Goal: Find specific page/section: Find specific page/section

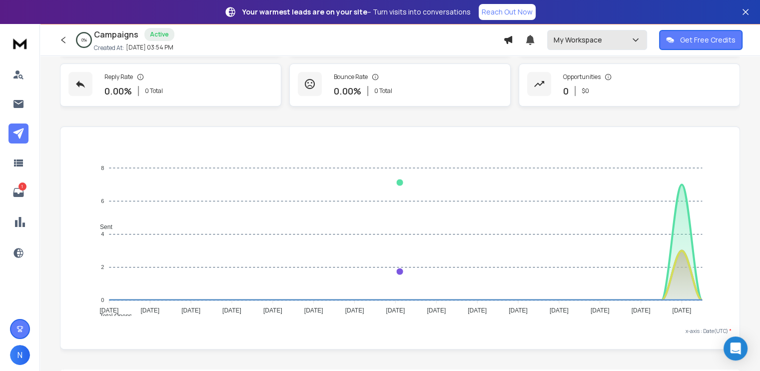
click at [629, 47] on button "My Workspace" at bounding box center [597, 40] width 100 height 20
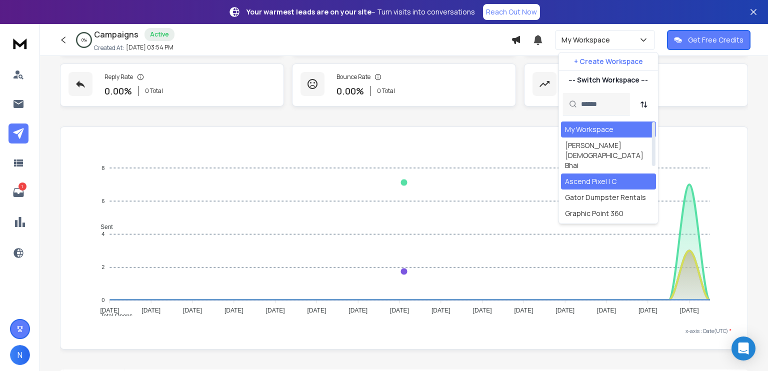
click at [616, 173] on div "Ascend Pixel | C" at bounding box center [608, 181] width 95 height 16
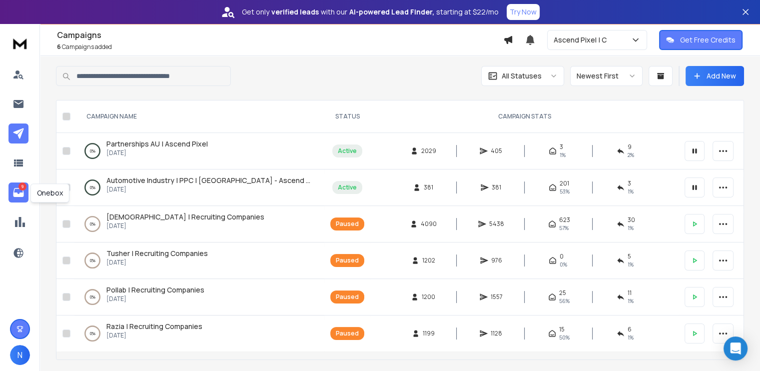
click at [9, 200] on link "9" at bounding box center [18, 192] width 20 height 20
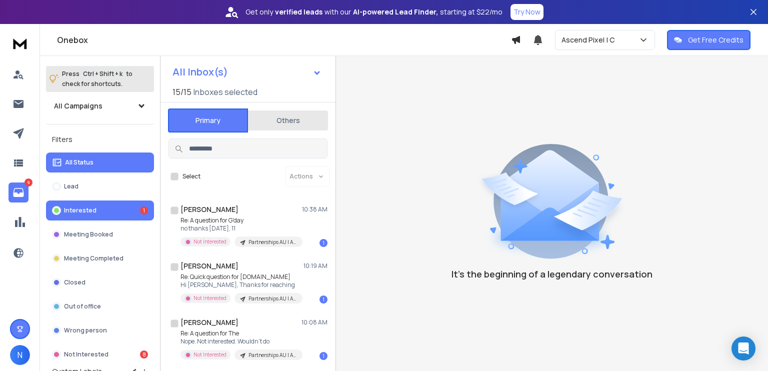
click at [109, 216] on button "Interested 1" at bounding box center [100, 210] width 108 height 20
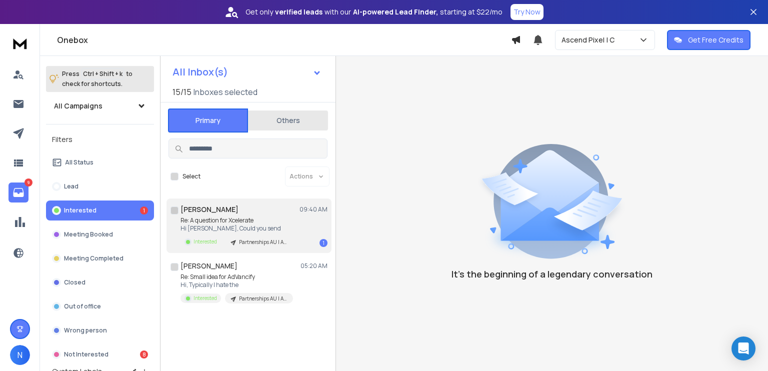
click at [269, 210] on div "[PERSON_NAME] 09:40 AM" at bounding box center [253, 209] width 147 height 10
